Goal: Task Accomplishment & Management: Manage account settings

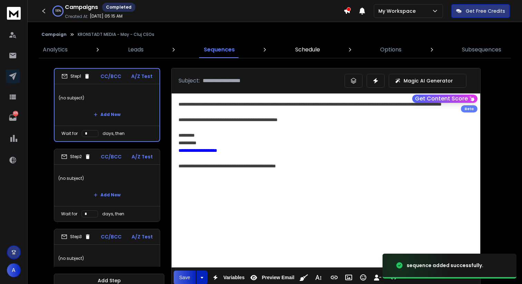
click at [314, 49] on p "Schedule" at bounding box center [307, 50] width 25 height 8
click at [374, 50] on div "Analytics Leads Sequences Schedule Options Subsequences" at bounding box center [272, 49] width 466 height 17
click at [382, 50] on p "Options" at bounding box center [390, 50] width 21 height 8
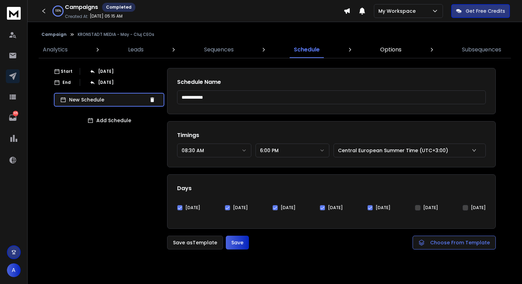
click at [389, 49] on p "Options" at bounding box center [390, 50] width 21 height 8
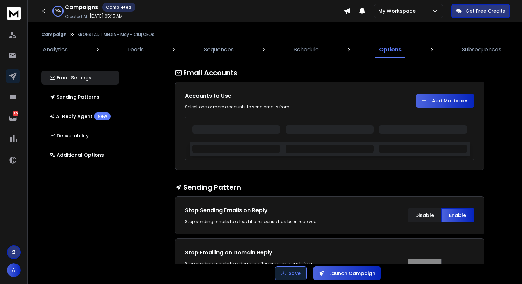
click at [283, 272] on icon "submit" at bounding box center [283, 273] width 5 height 5
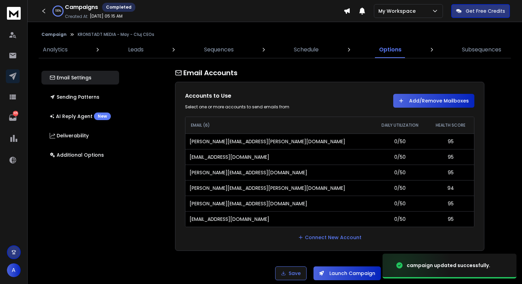
click at [14, 8] on img at bounding box center [14, 13] width 14 height 13
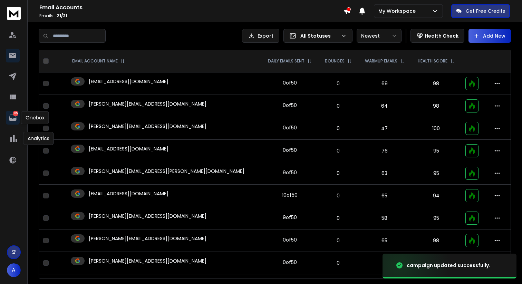
click at [9, 118] on icon at bounding box center [13, 117] width 8 height 8
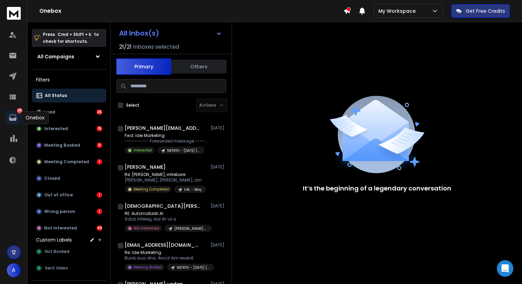
click at [187, 71] on button "Others" at bounding box center [198, 66] width 55 height 15
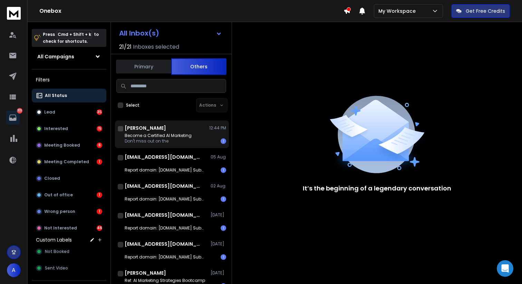
click at [177, 127] on div "Lory Niculae 12:44 PM" at bounding box center [175, 128] width 101 height 7
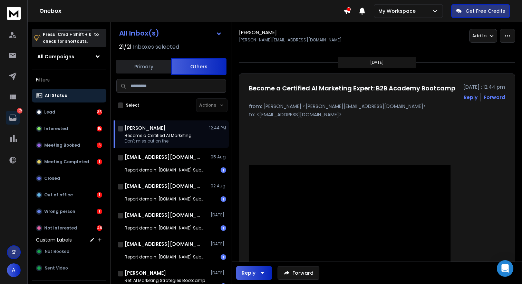
click at [154, 66] on button "Primary" at bounding box center [143, 66] width 55 height 15
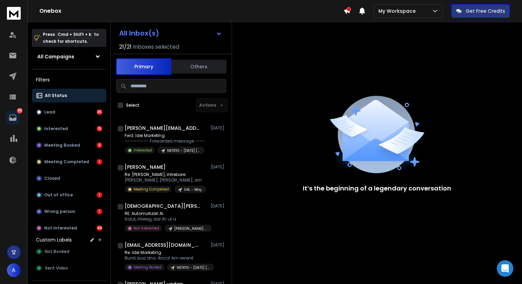
click at [188, 72] on button "Others" at bounding box center [198, 66] width 55 height 15
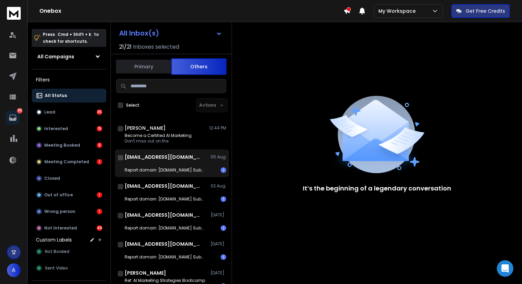
click at [184, 161] on div "no-reply@us-1.mimecastreport.com 05 Aug Report domain: rokowindows.us Submitter…" at bounding box center [175, 162] width 101 height 19
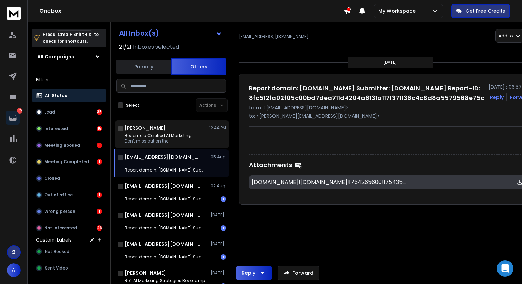
click at [177, 134] on p "Become a Certified AI Marketing" at bounding box center [158, 136] width 67 height 6
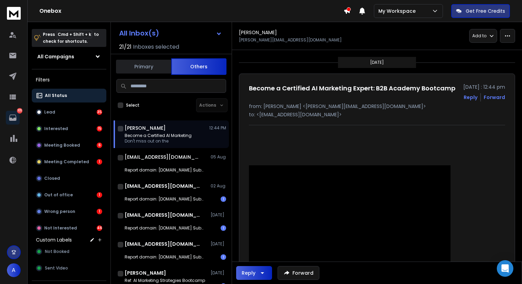
click at [153, 67] on button "Primary" at bounding box center [143, 66] width 55 height 15
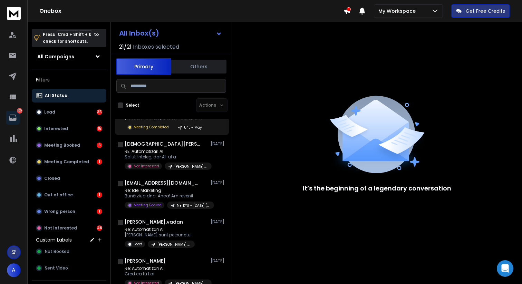
scroll to position [63, 0]
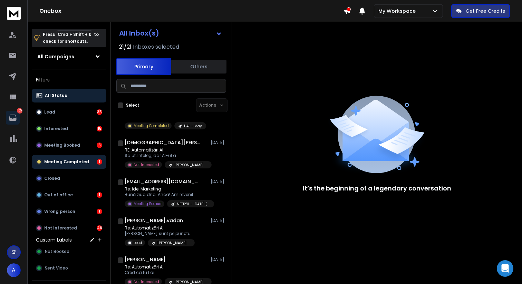
click at [68, 158] on button "Meeting Completed 1" at bounding box center [69, 162] width 75 height 14
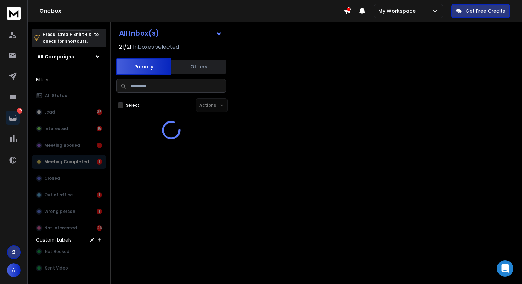
scroll to position [0, 0]
click at [75, 143] on div "All Status Lead 35 Interested 15 Meeting Booked 6 Meeting Completed 1 Closed Ou…" at bounding box center [69, 162] width 75 height 146
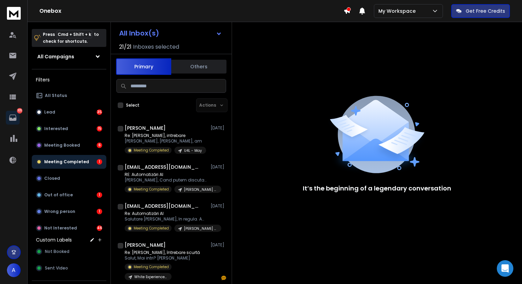
click at [75, 143] on p "Meeting Booked" at bounding box center [62, 145] width 36 height 6
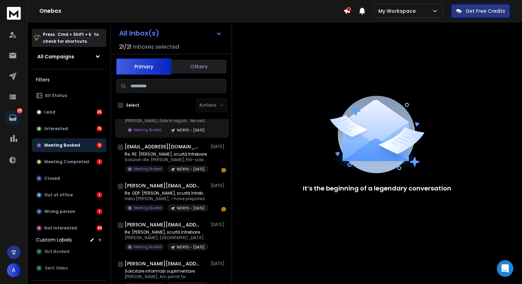
scroll to position [141, 0]
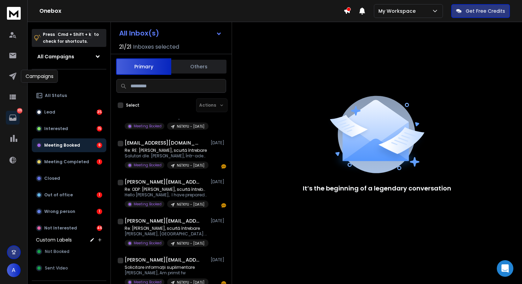
click at [11, 67] on div "105" at bounding box center [14, 99] width 16 height 142
click at [12, 76] on icon at bounding box center [12, 75] width 7 height 7
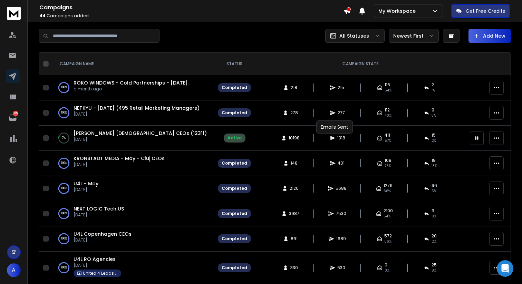
click at [319, 137] on div "10198 1318 411 57 % 15 2 %" at bounding box center [360, 137] width 172 height 11
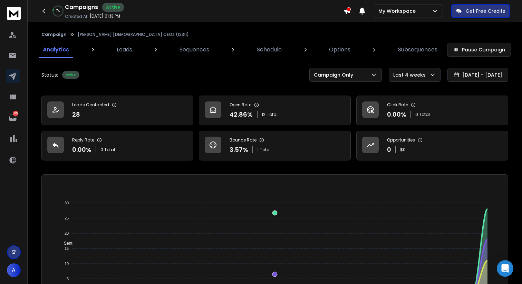
scroll to position [2, 0]
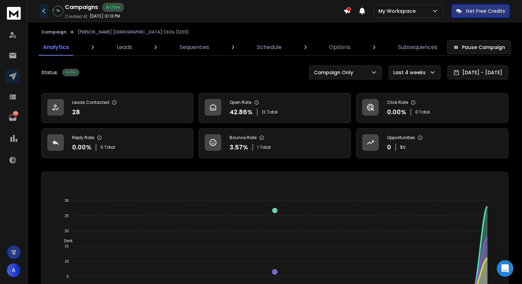
click at [43, 10] on icon at bounding box center [44, 11] width 6 height 6
